Goal: Navigation & Orientation: Find specific page/section

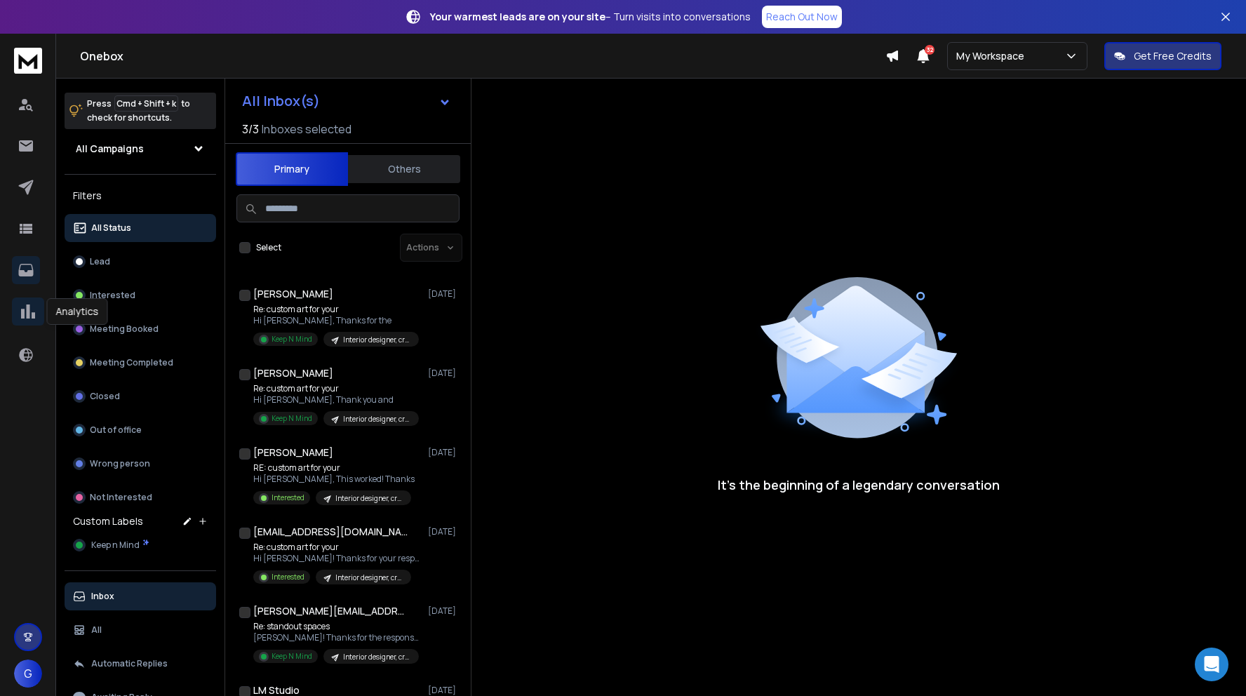
click at [23, 316] on icon at bounding box center [28, 311] width 14 height 14
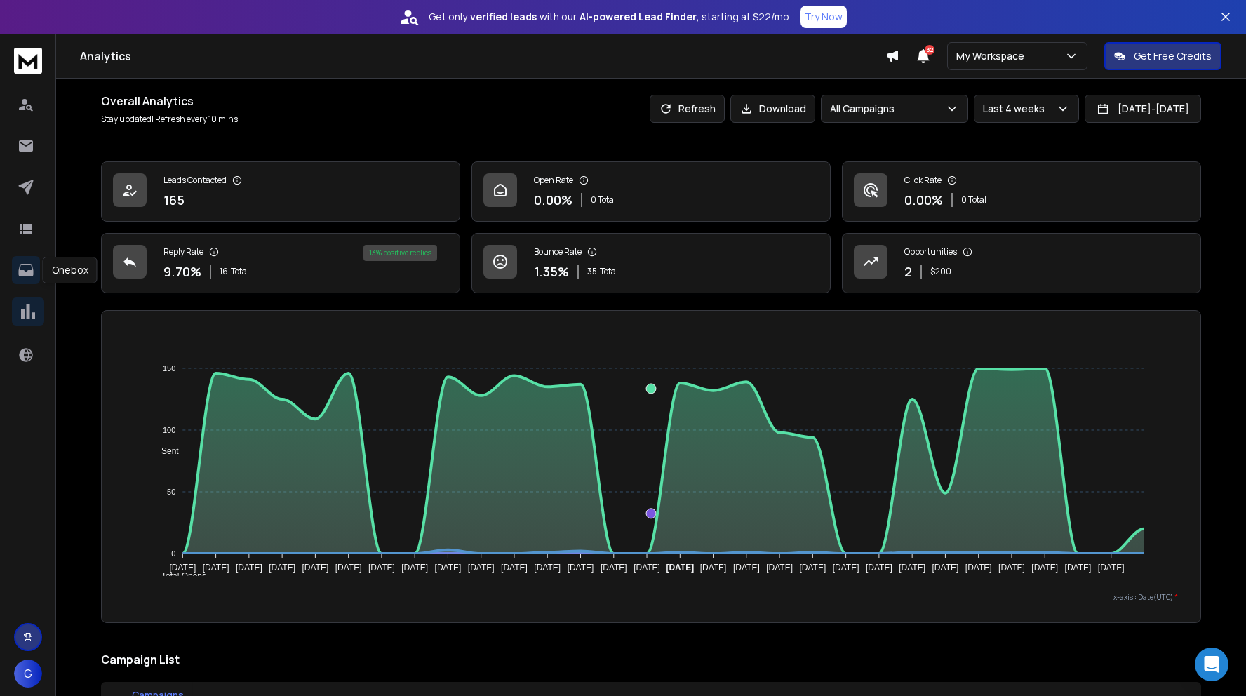
click at [20, 275] on icon at bounding box center [25, 270] width 15 height 13
